Goal: Task Accomplishment & Management: Use online tool/utility

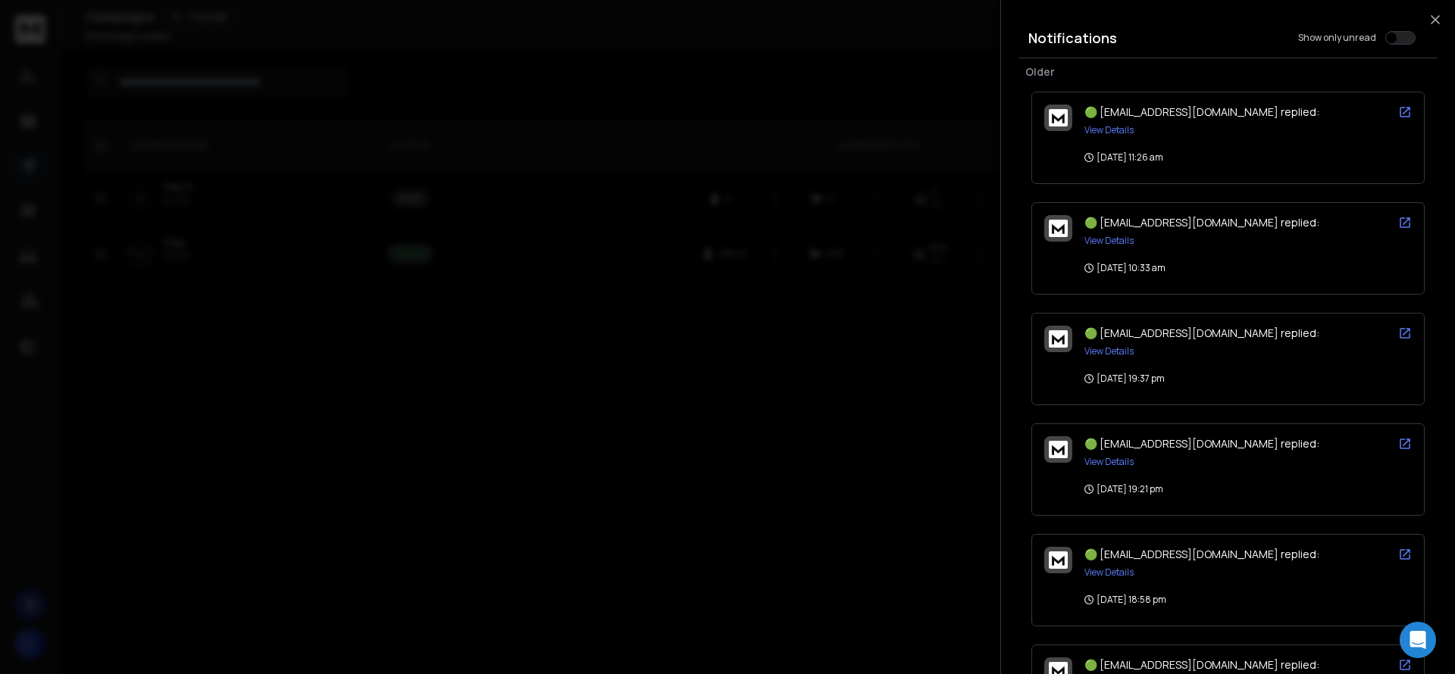
drag, startPoint x: 1409, startPoint y: 39, endPoint x: 1402, endPoint y: 36, distance: 8.2
click at [1406, 39] on button "Show only unread" at bounding box center [1400, 38] width 30 height 14
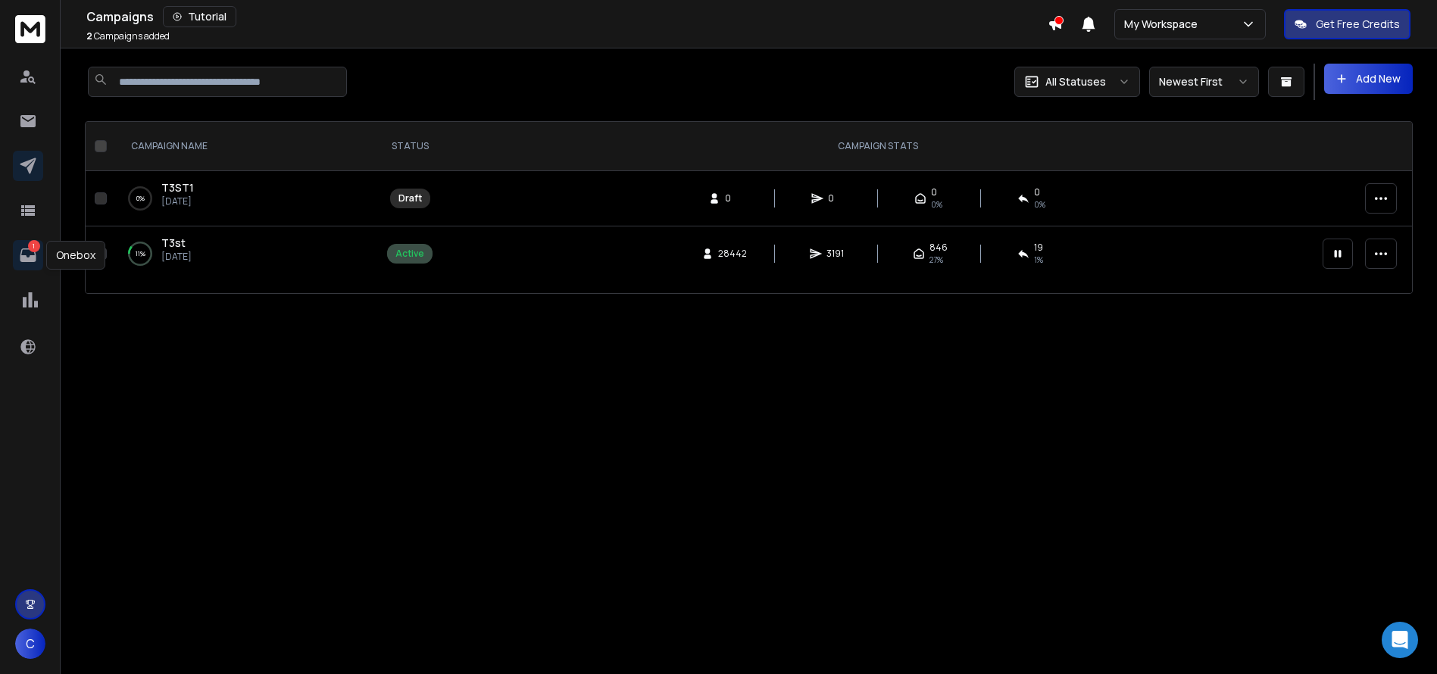
click at [32, 251] on p "1" at bounding box center [34, 246] width 12 height 12
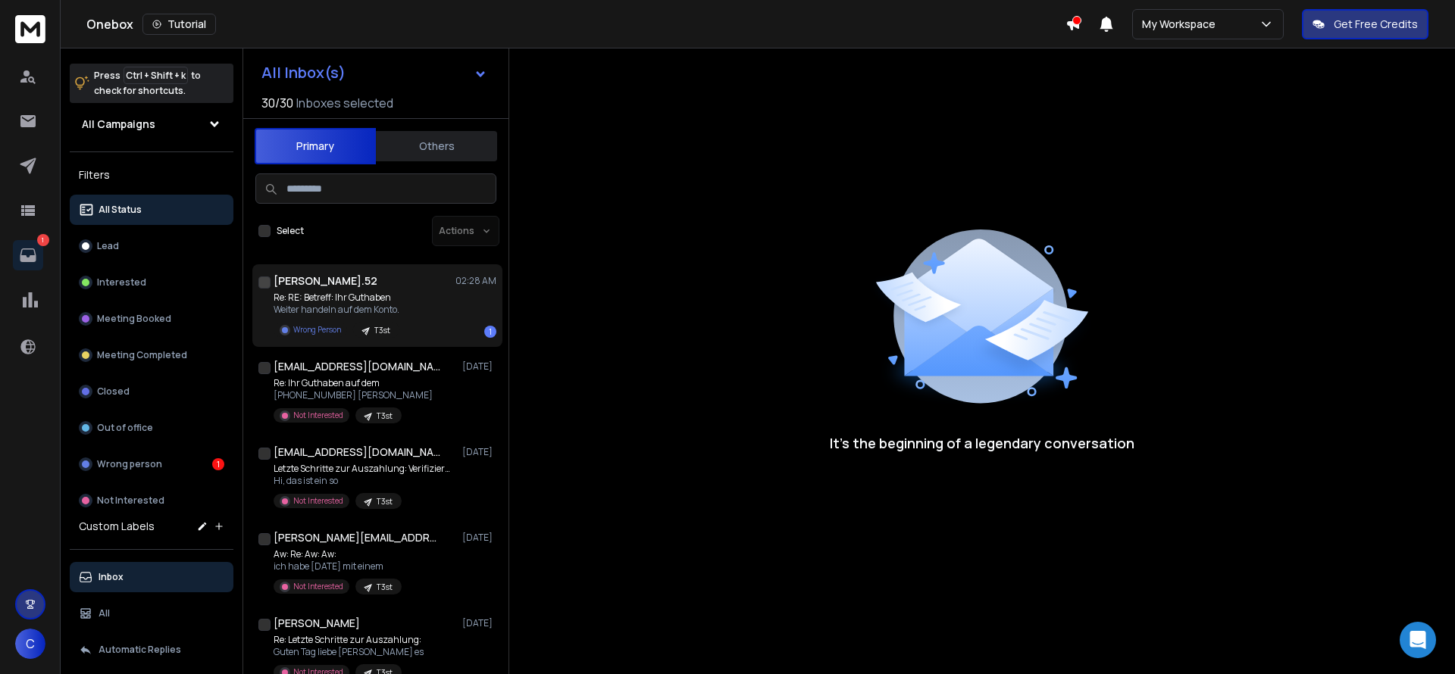
click at [402, 319] on div "Re: RE: Betreff: Ihr Guthaben Weiter handeln auf dem Konto. Wrong Person T3st 1" at bounding box center [385, 315] width 223 height 46
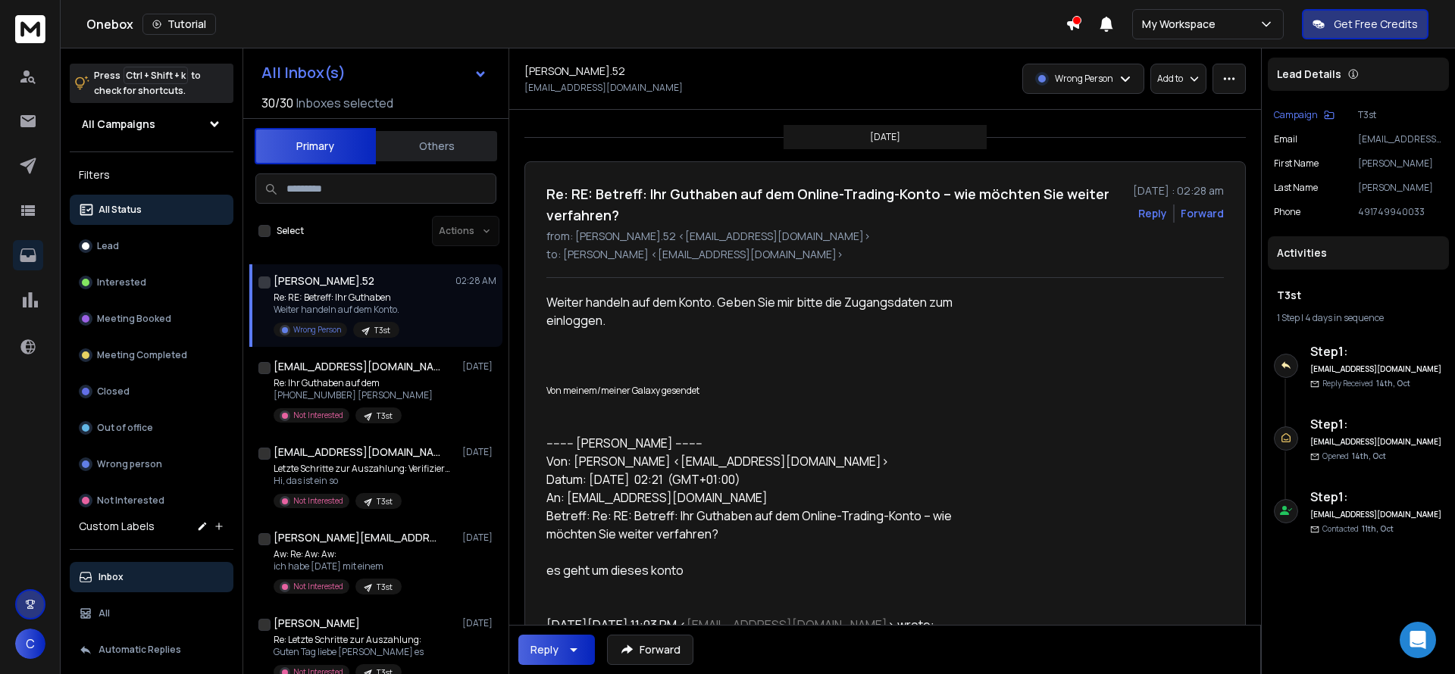
click at [1386, 214] on p "491749940033" at bounding box center [1400, 212] width 85 height 12
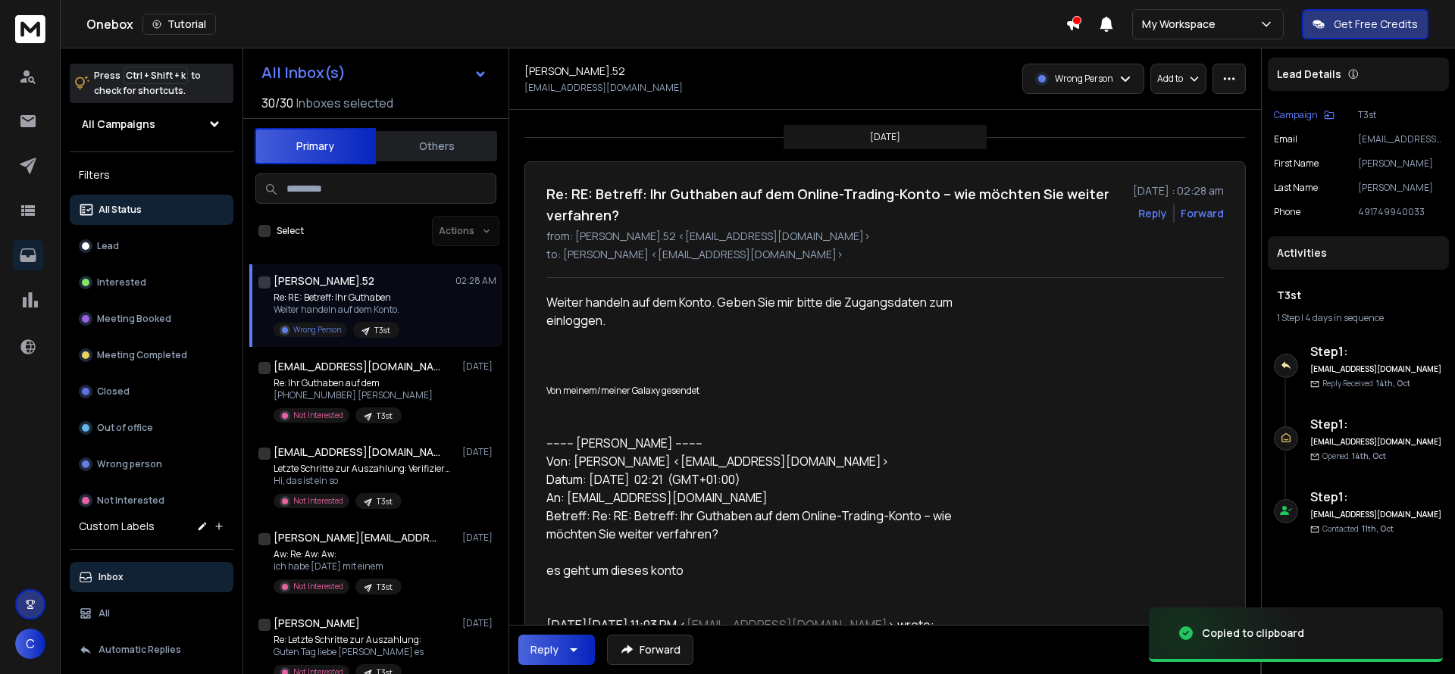
click at [1370, 186] on p "Ludwig" at bounding box center [1400, 188] width 85 height 12
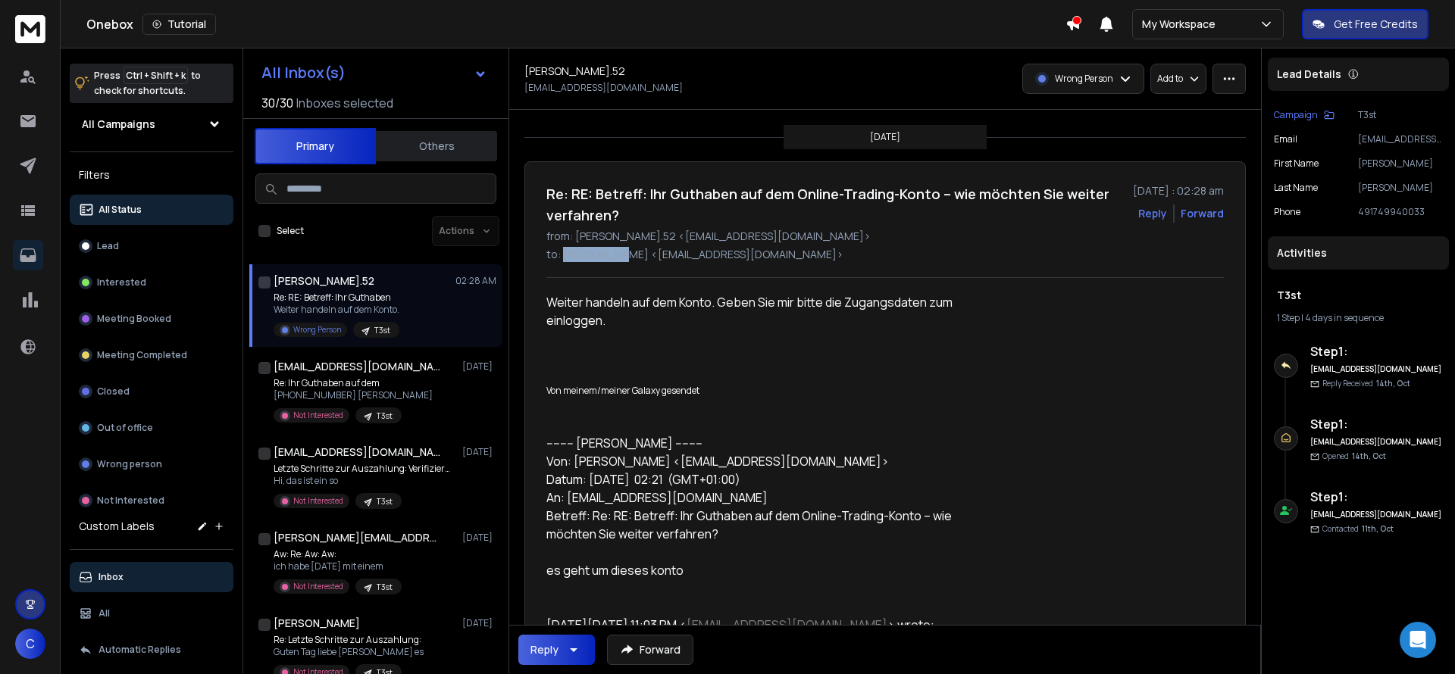
copy p "Dora Davis"
drag, startPoint x: 562, startPoint y: 252, endPoint x: 614, endPoint y: 255, distance: 51.6
click at [614, 255] on p "to: Dora Davis <dora@hustleflowgo.co>" at bounding box center [884, 254] width 677 height 15
